Goal: Task Accomplishment & Management: Use online tool/utility

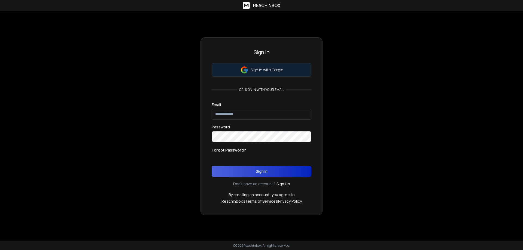
click at [263, 67] on button "Sign in with Google" at bounding box center [262, 70] width 100 height 14
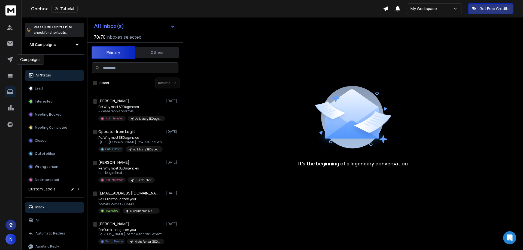
click at [11, 65] on div at bounding box center [11, 60] width 13 height 13
click at [9, 60] on icon at bounding box center [10, 59] width 7 height 7
